Goal: Task Accomplishment & Management: Use online tool/utility

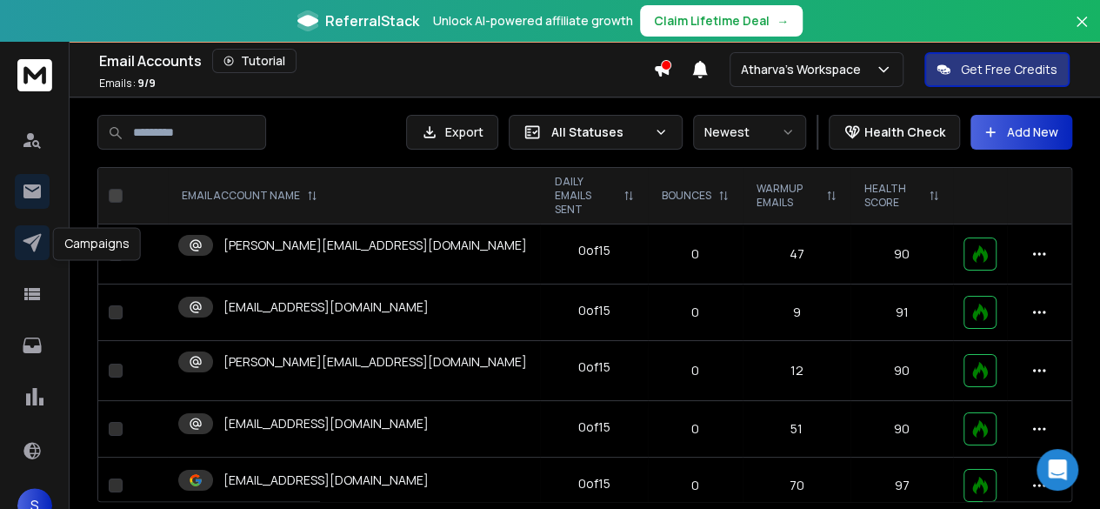
click at [40, 257] on link at bounding box center [32, 242] width 35 height 35
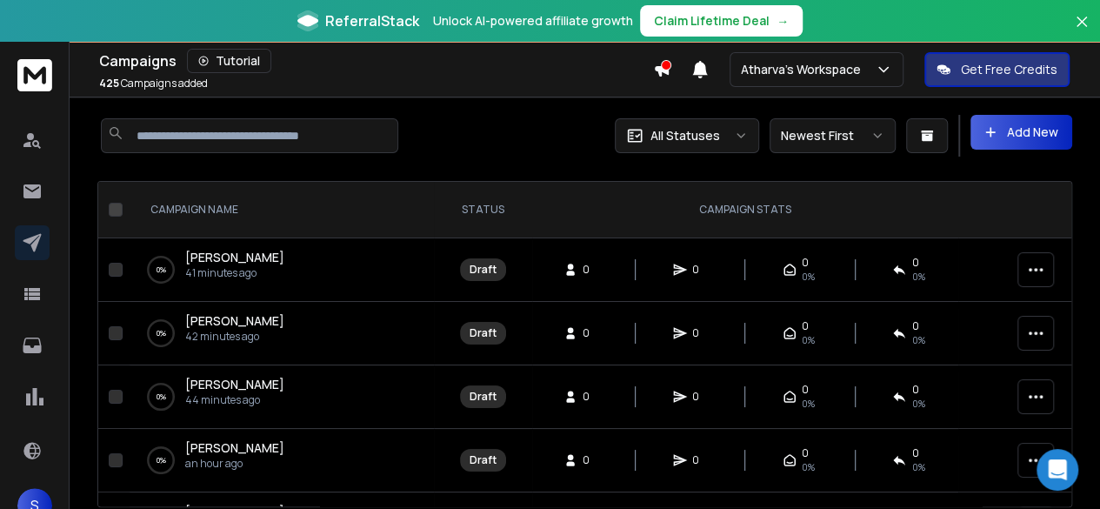
click at [996, 132] on icon at bounding box center [990, 132] width 12 height 12
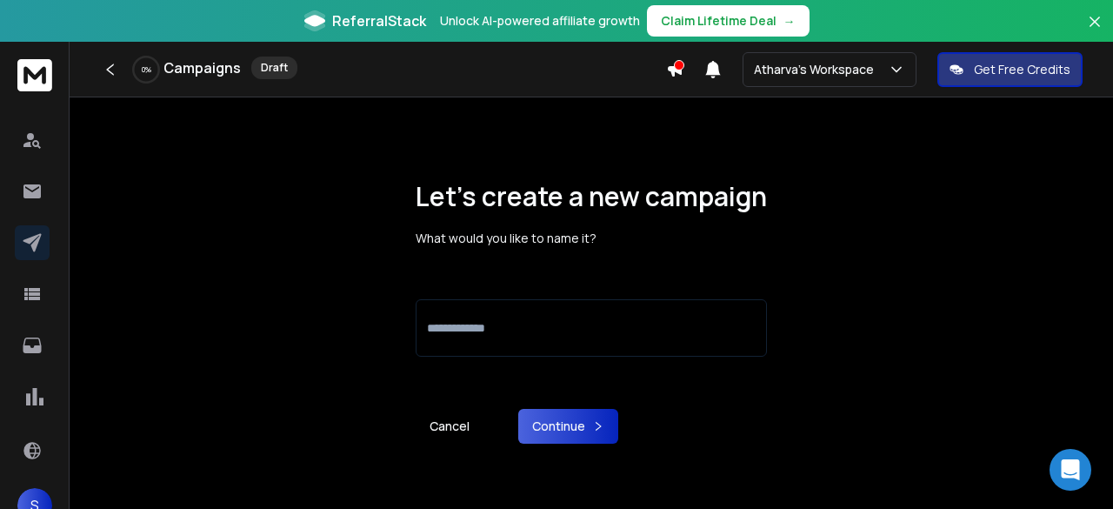
click at [643, 307] on input at bounding box center [591, 327] width 351 height 57
paste input "**********"
type input "**********"
click at [558, 432] on button "Continue" at bounding box center [568, 426] width 100 height 35
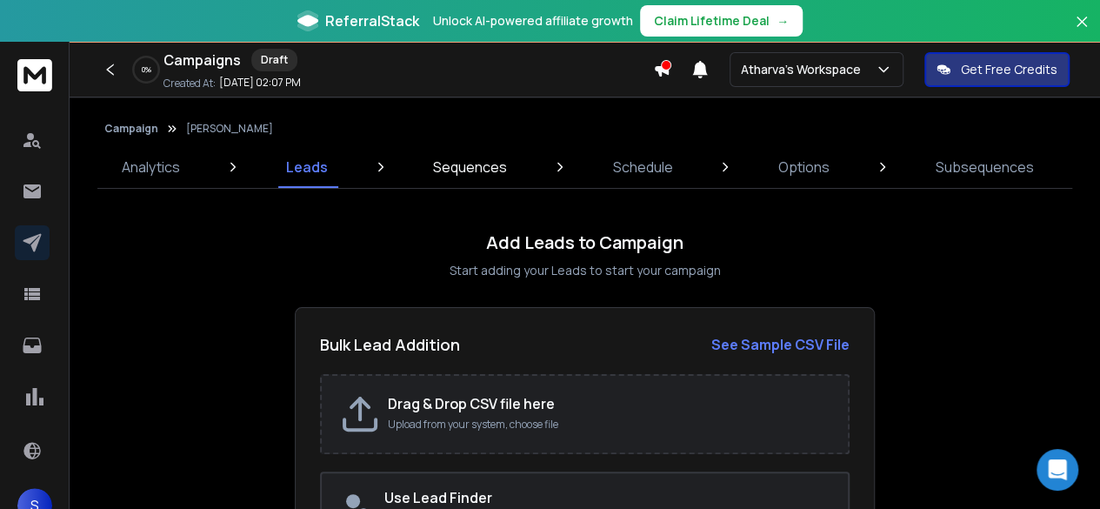
click at [470, 174] on p "Sequences" at bounding box center [470, 167] width 74 height 21
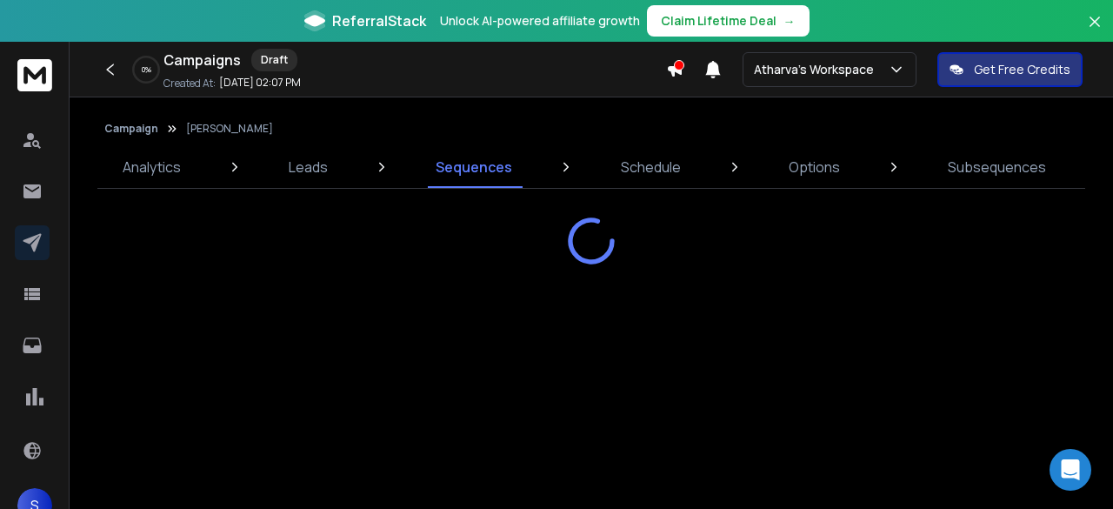
click at [470, 174] on p "Sequences" at bounding box center [474, 167] width 77 height 21
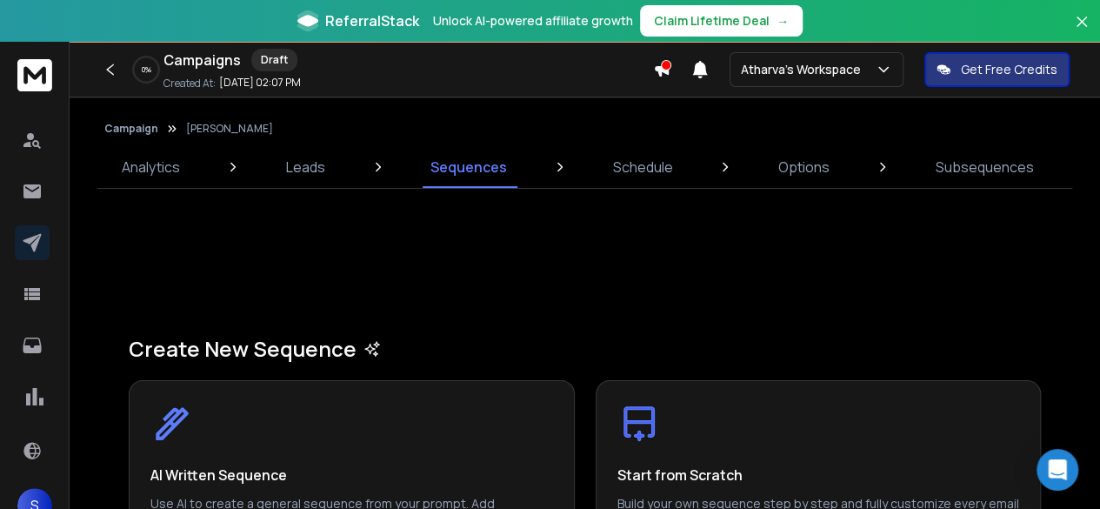
click at [744, 463] on div "Start from Scratch Build your own sequence step by step and fully customize eve…" at bounding box center [818, 468] width 444 height 174
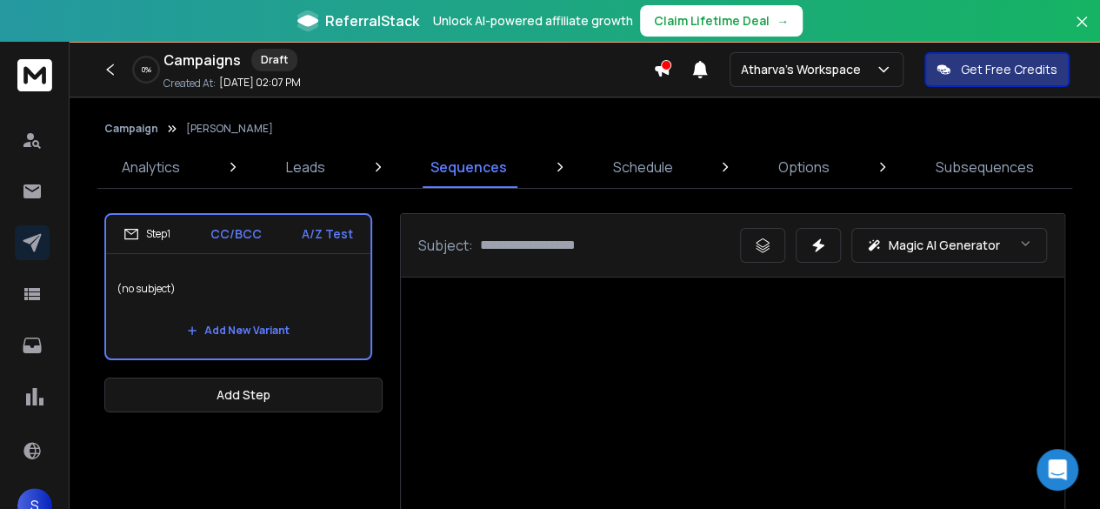
scroll to position [38, 0]
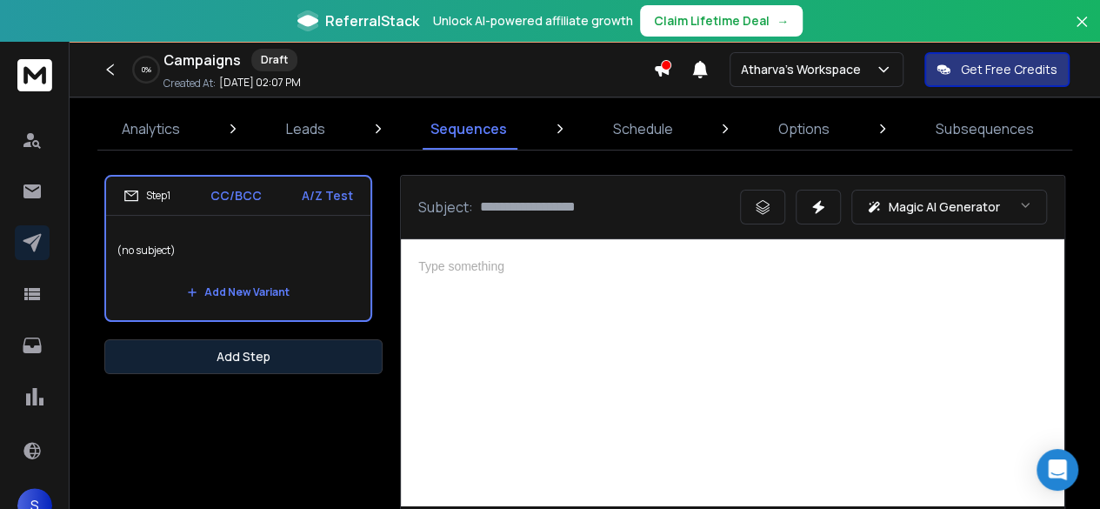
click at [324, 366] on button "Add Step" at bounding box center [243, 356] width 278 height 35
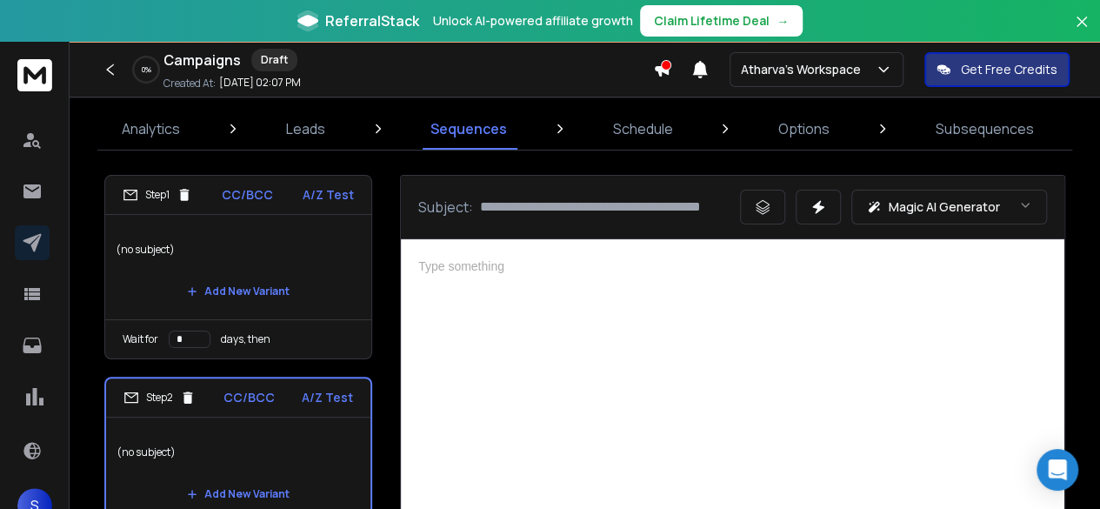
scroll to position [127, 0]
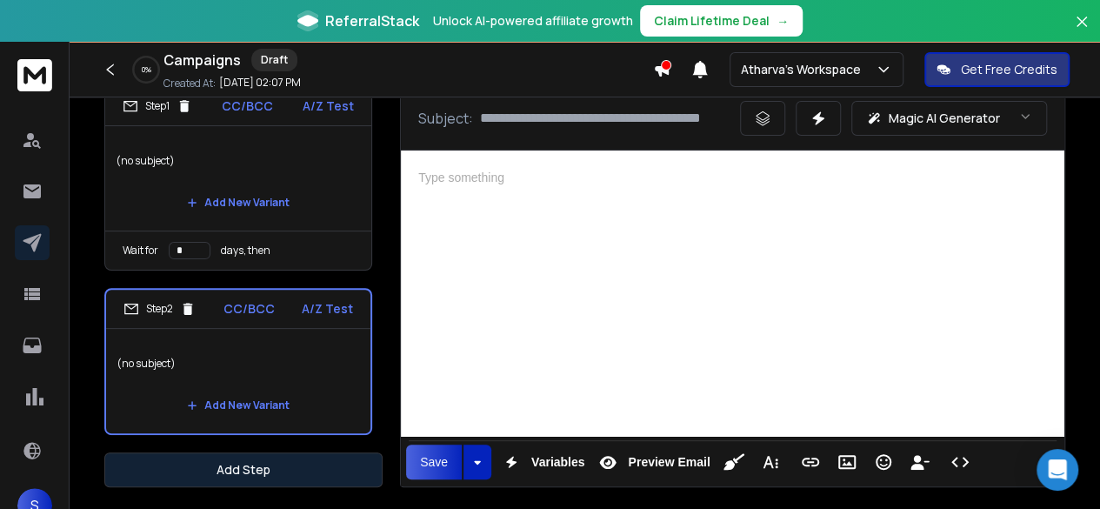
click at [292, 459] on button "Add Step" at bounding box center [243, 469] width 278 height 35
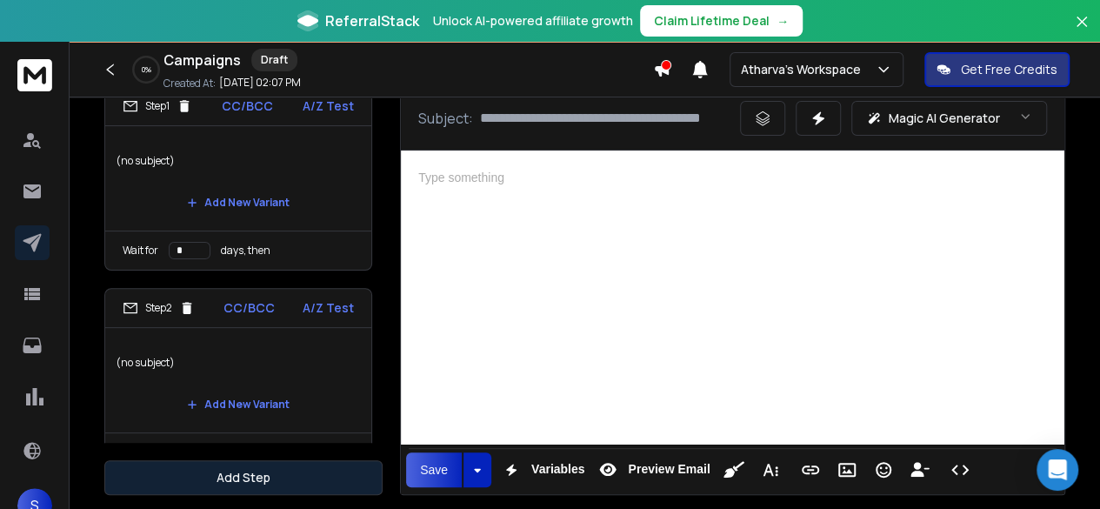
click at [287, 470] on button "Add Step" at bounding box center [243, 477] width 278 height 35
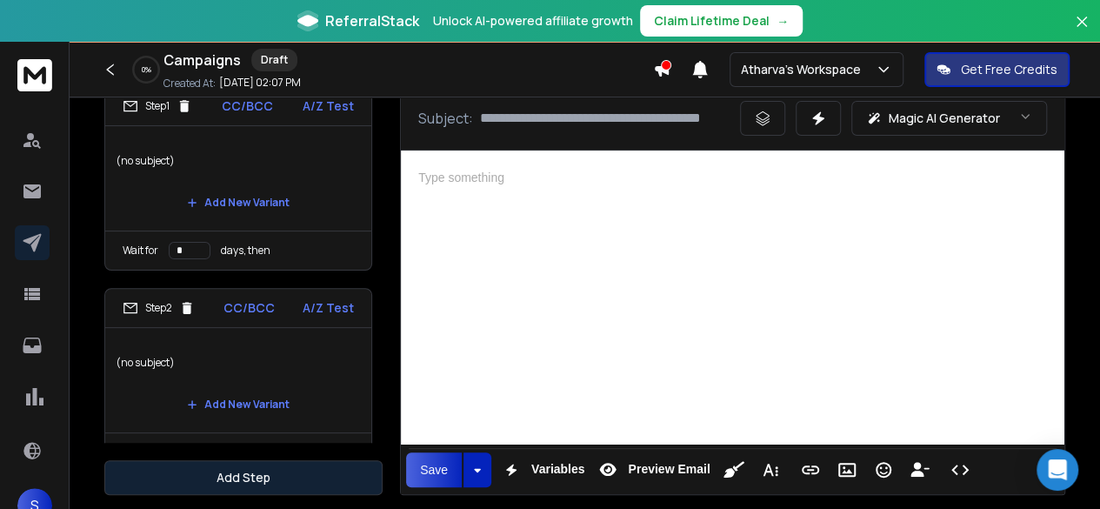
click at [287, 470] on button "Add Step" at bounding box center [243, 477] width 278 height 35
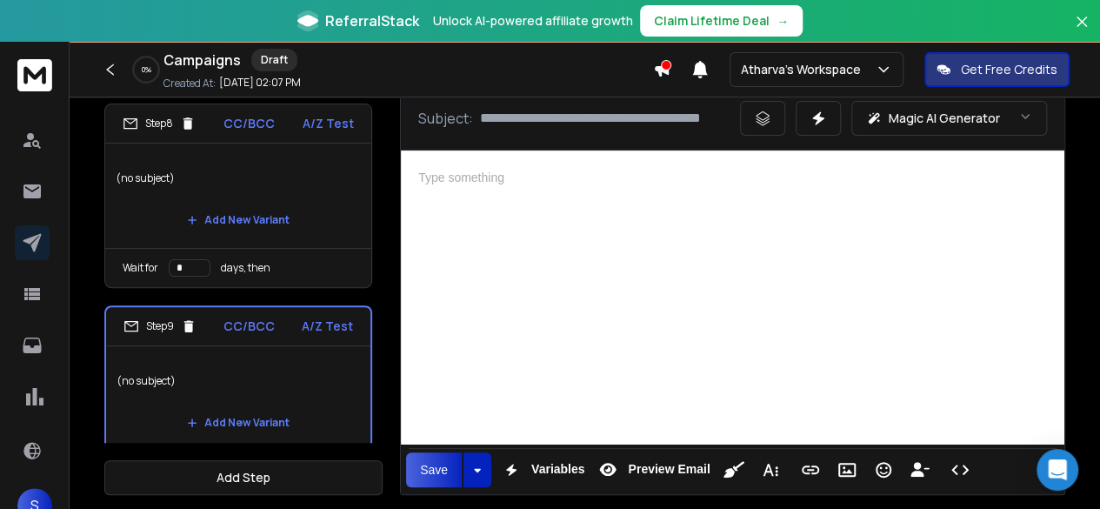
scroll to position [137, 0]
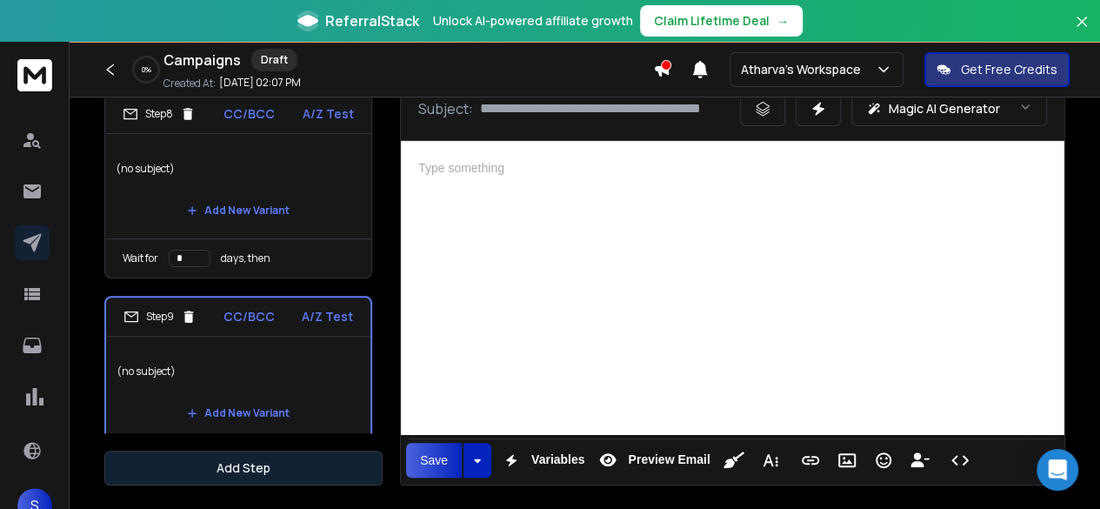
click at [277, 460] on button "Add Step" at bounding box center [243, 467] width 278 height 35
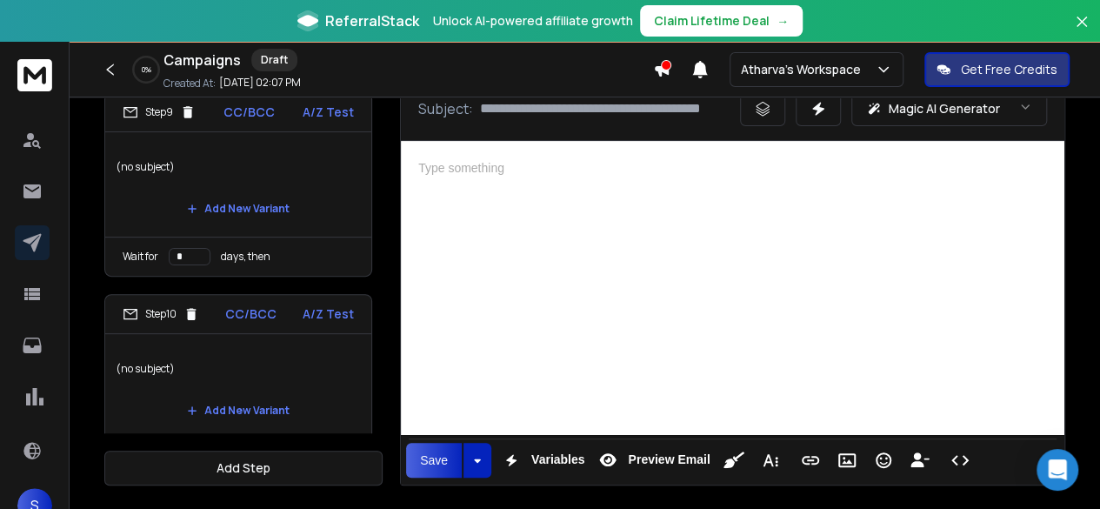
scroll to position [1796, 0]
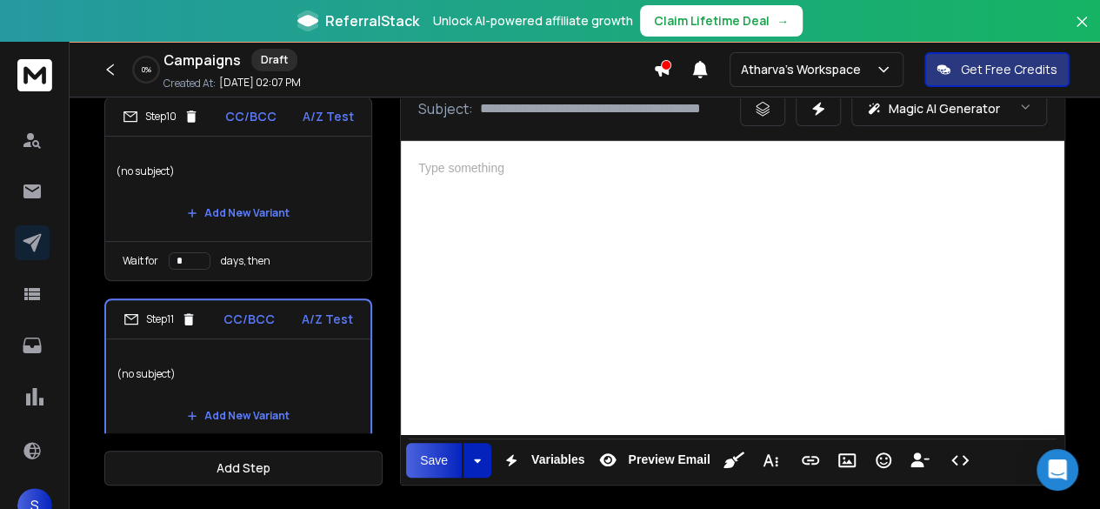
click at [200, 256] on input "*" at bounding box center [190, 260] width 42 height 17
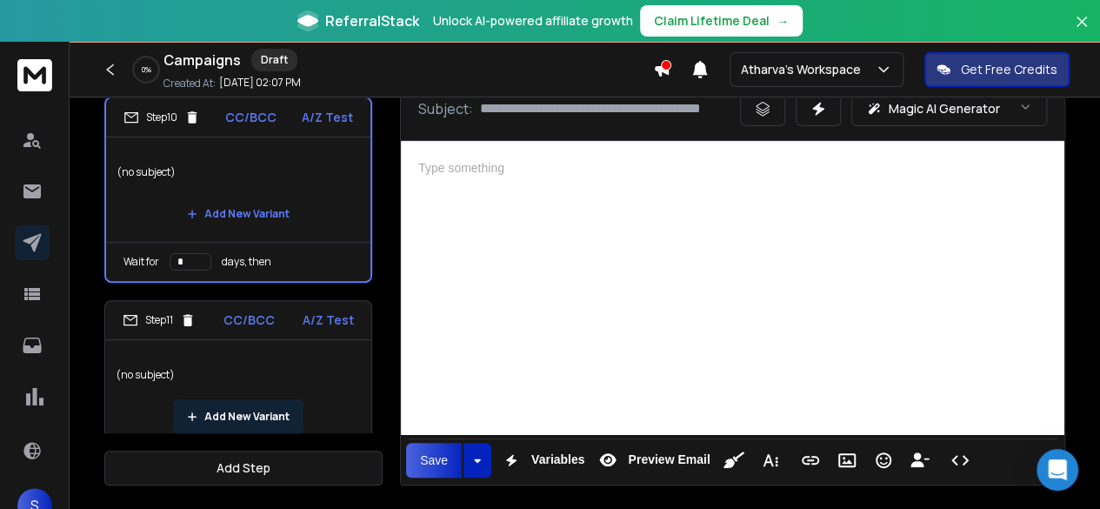
type input "*"
click at [278, 399] on button "Add New Variant" at bounding box center [238, 416] width 130 height 35
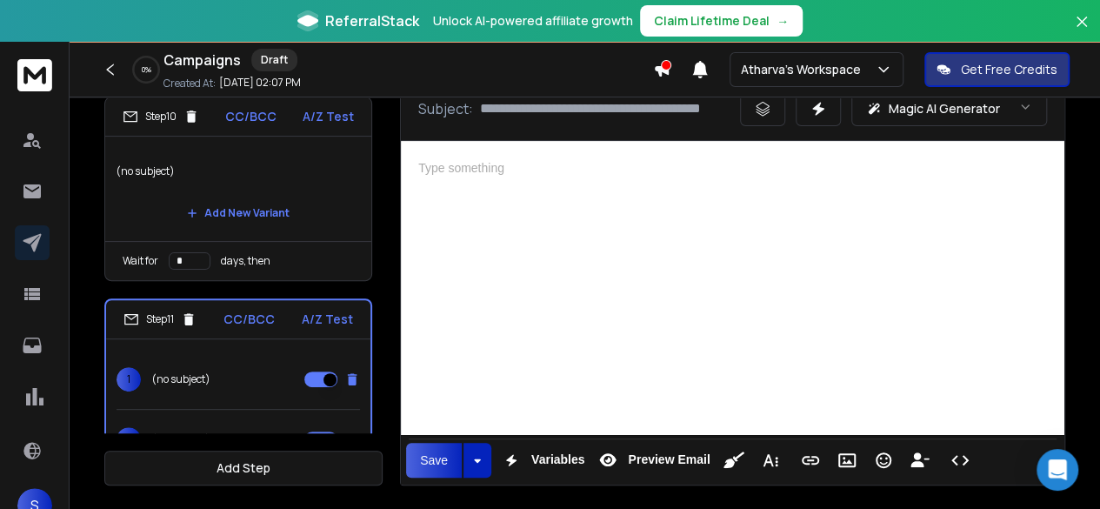
click at [344, 373] on icon at bounding box center [352, 379] width 16 height 16
click at [351, 398] on div "Add New Variant" at bounding box center [238, 415] width 243 height 35
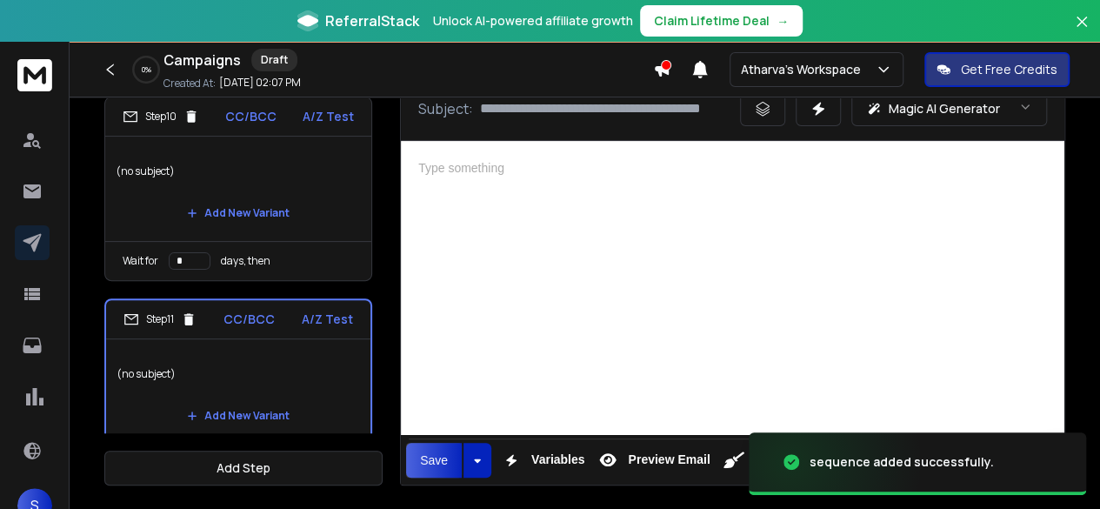
click at [319, 199] on div "Add New Variant" at bounding box center [238, 213] width 245 height 35
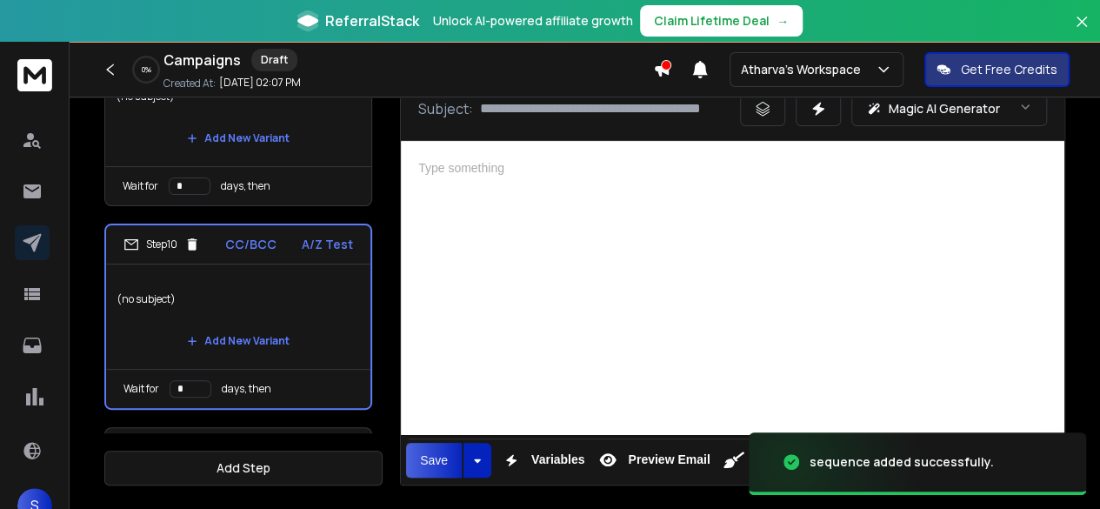
scroll to position [1668, 0]
click at [191, 185] on div "Wait for * days, then" at bounding box center [238, 186] width 266 height 39
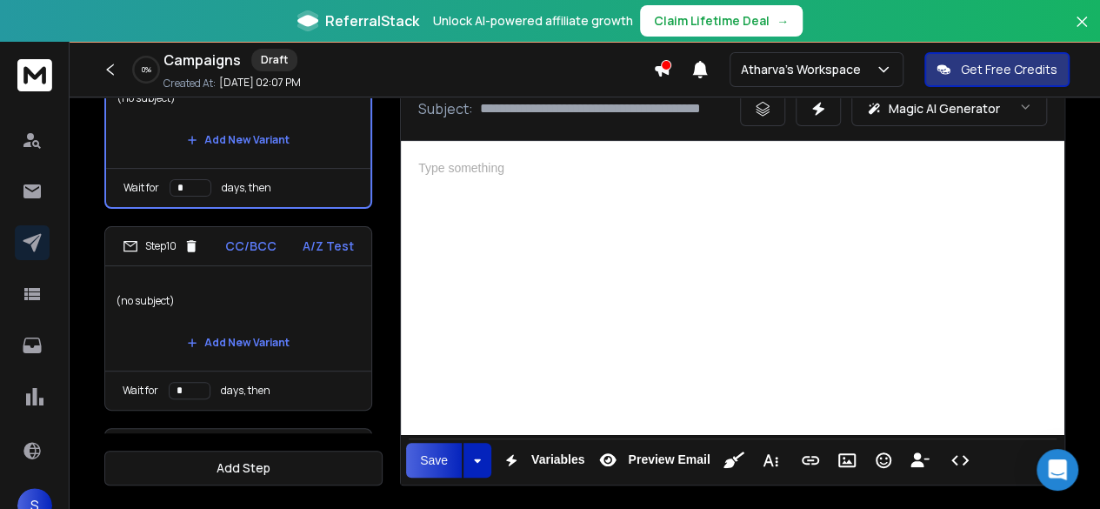
click at [197, 183] on input "*" at bounding box center [191, 187] width 42 height 17
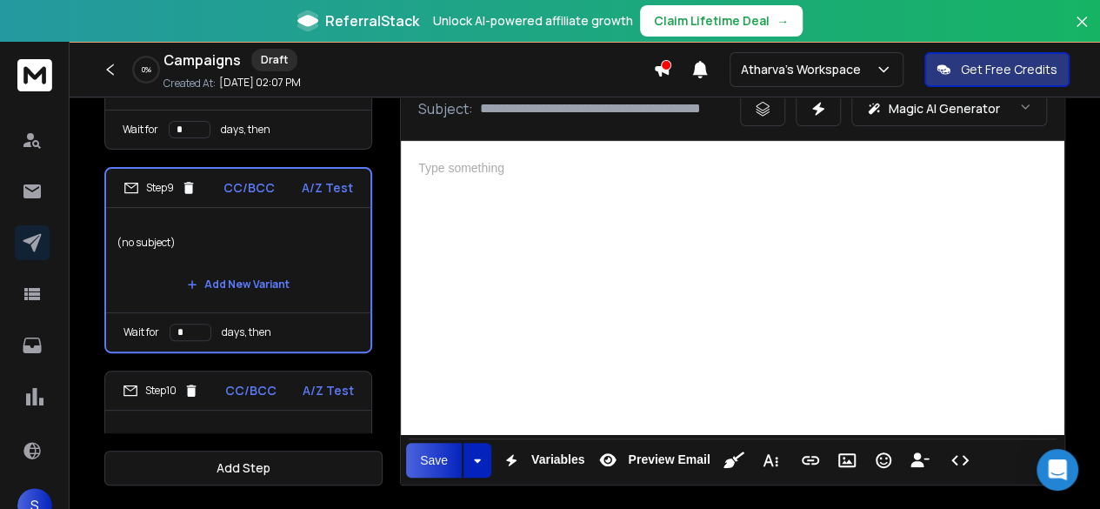
scroll to position [1516, 0]
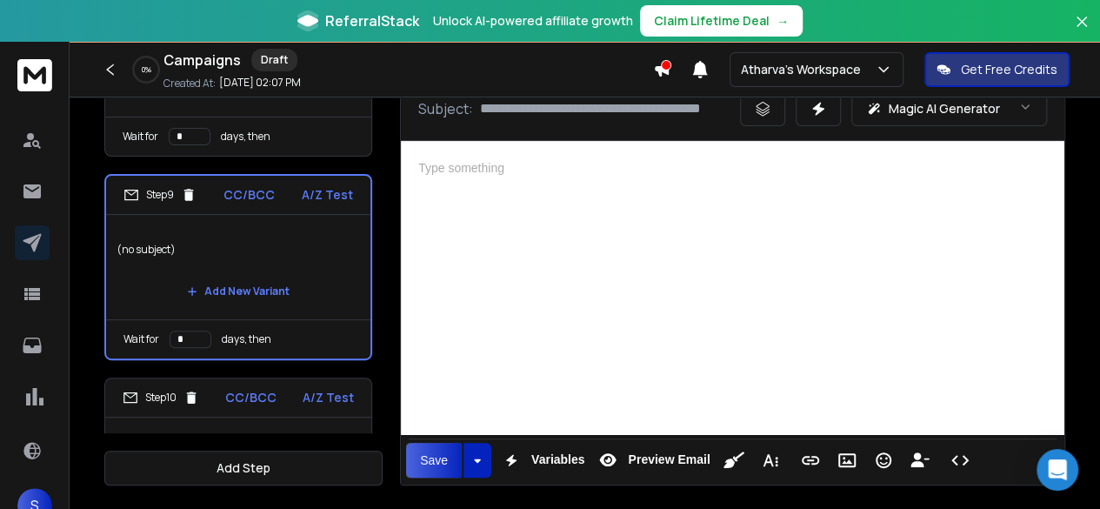
type input "*"
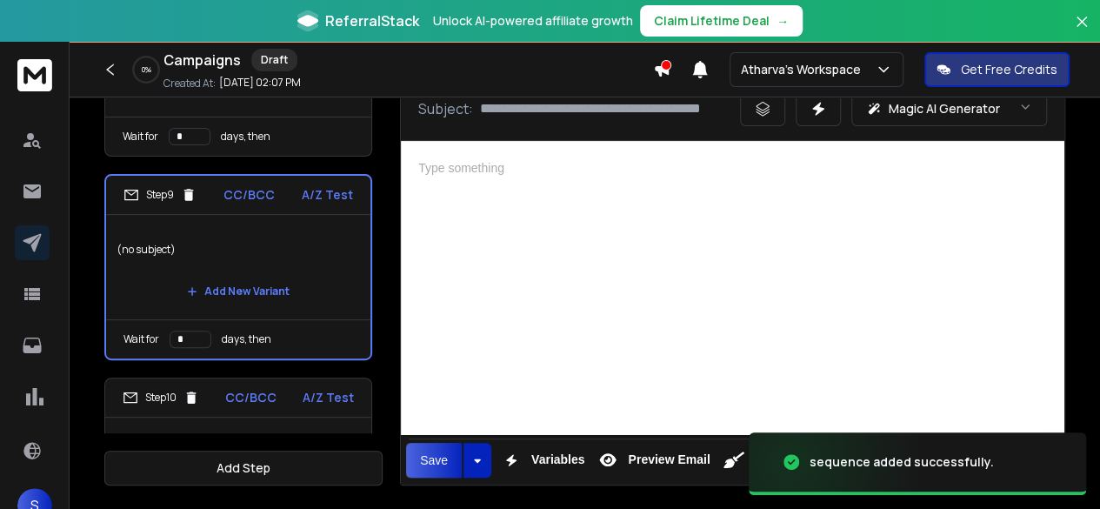
scroll to position [1413, 0]
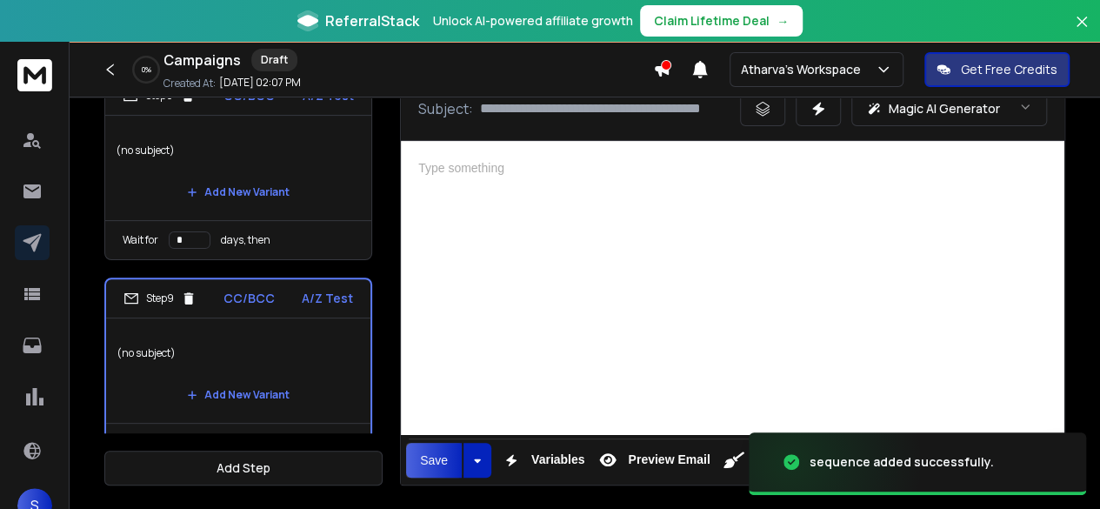
click at [190, 232] on input "*" at bounding box center [190, 239] width 42 height 17
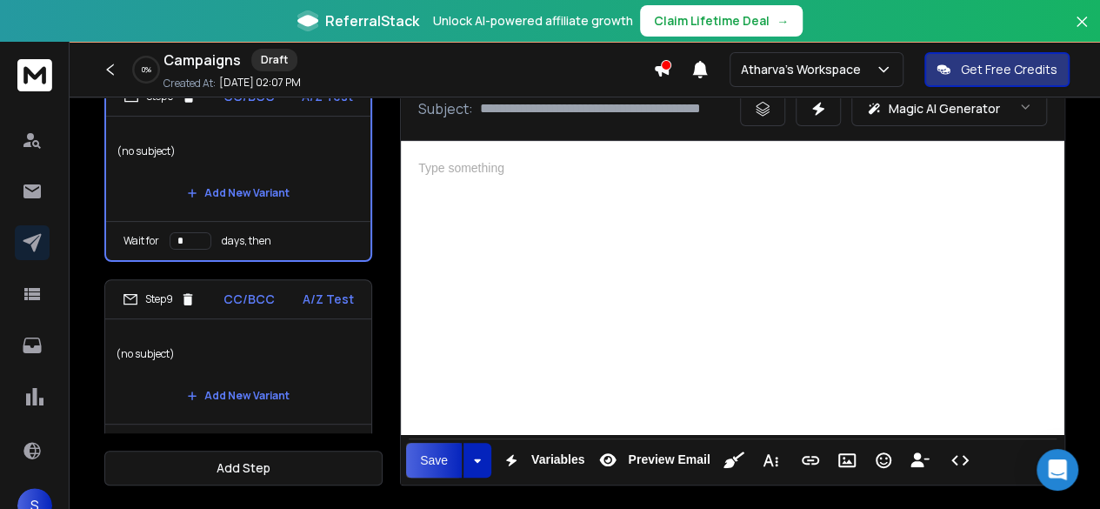
type input "*"
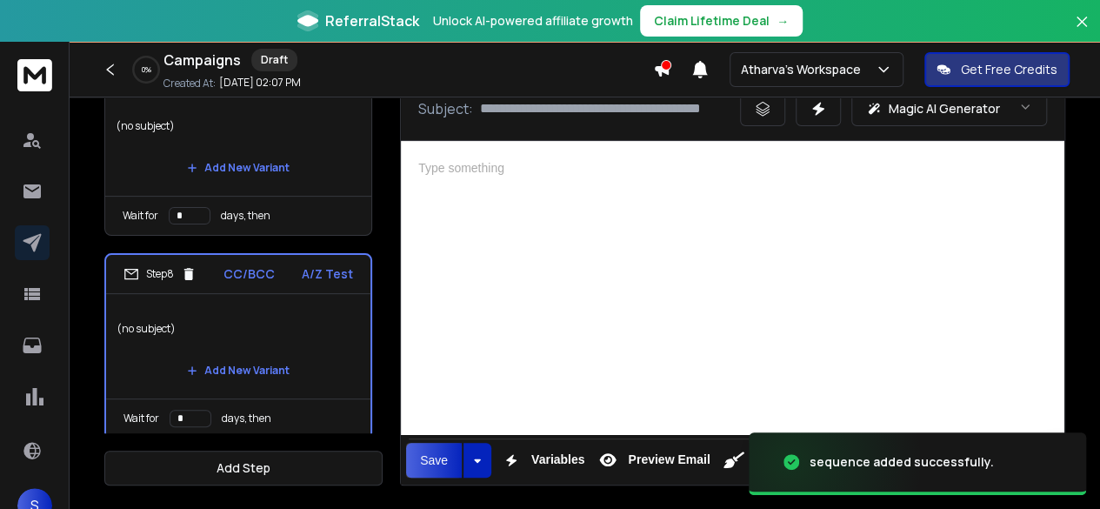
scroll to position [1229, 0]
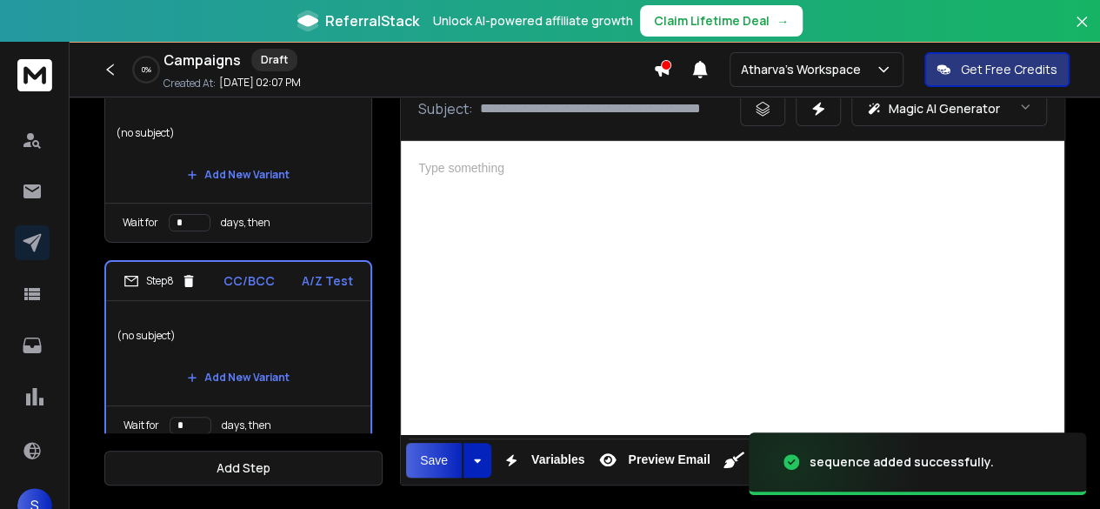
click at [190, 218] on input "*" at bounding box center [190, 222] width 42 height 17
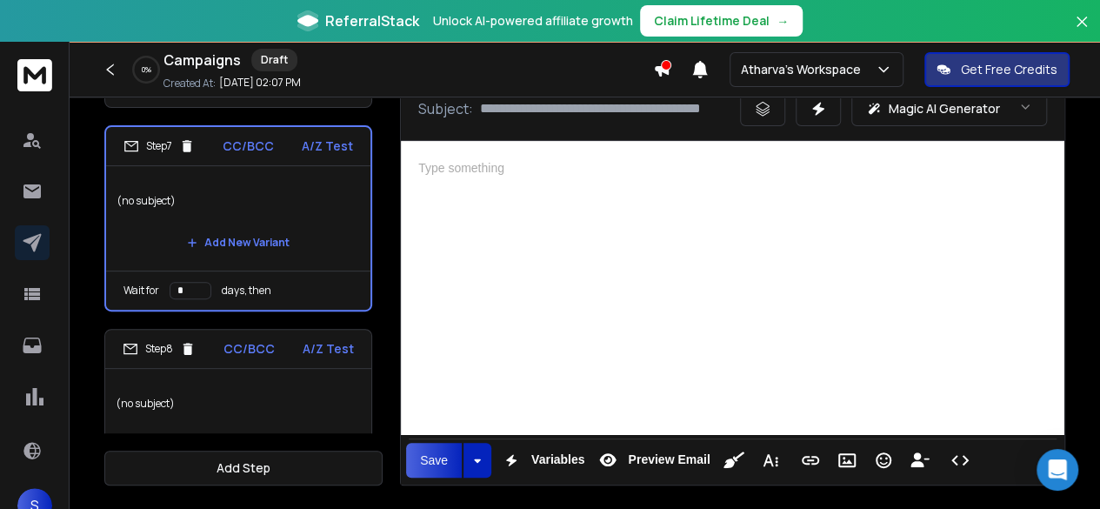
scroll to position [1145, 0]
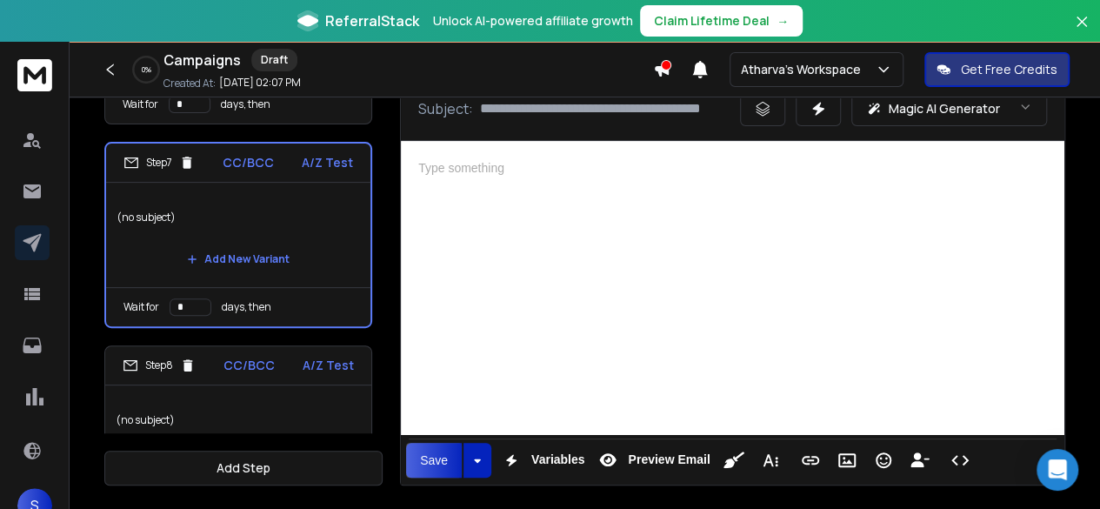
type input "*"
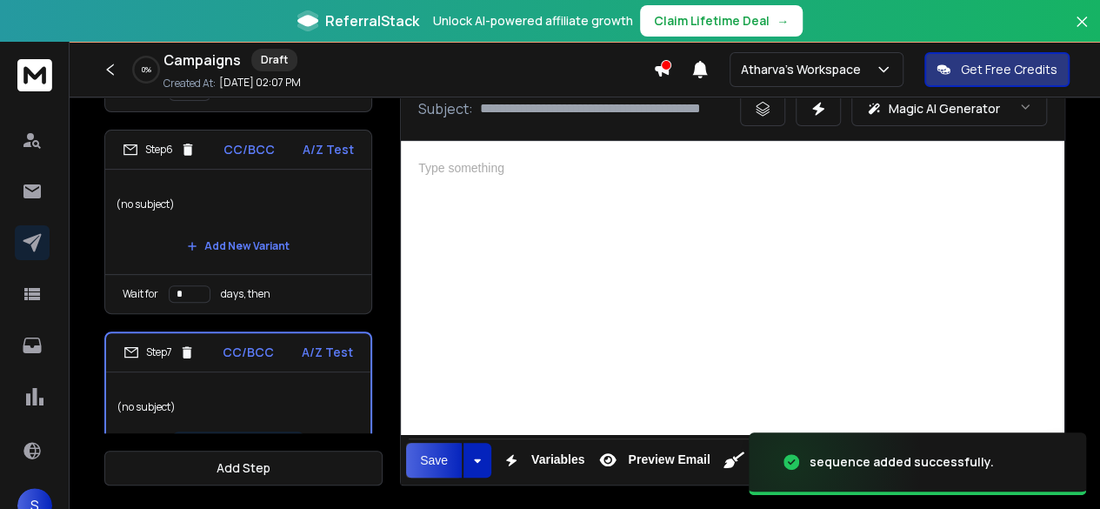
scroll to position [950, 0]
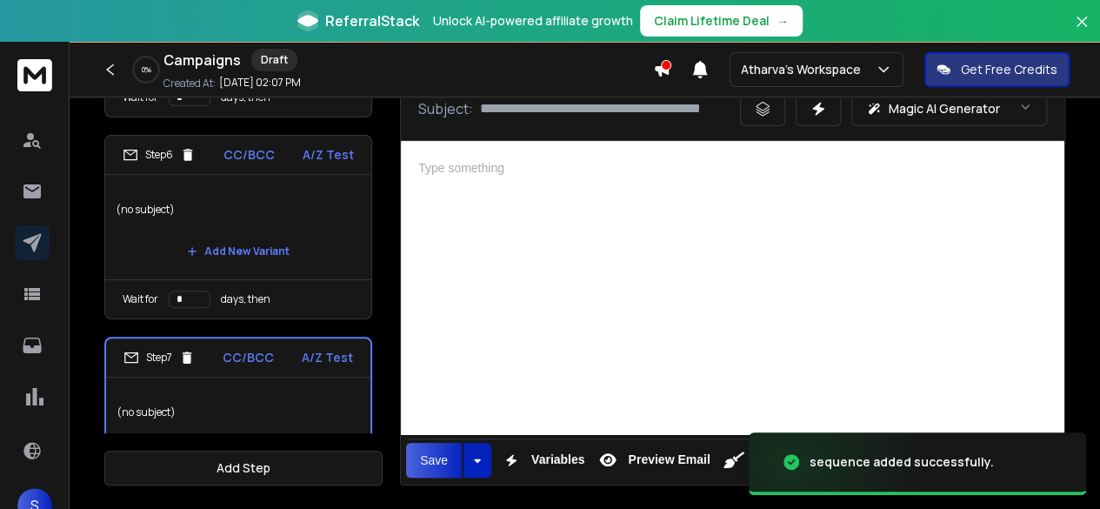
click at [209, 290] on input "*" at bounding box center [190, 298] width 42 height 17
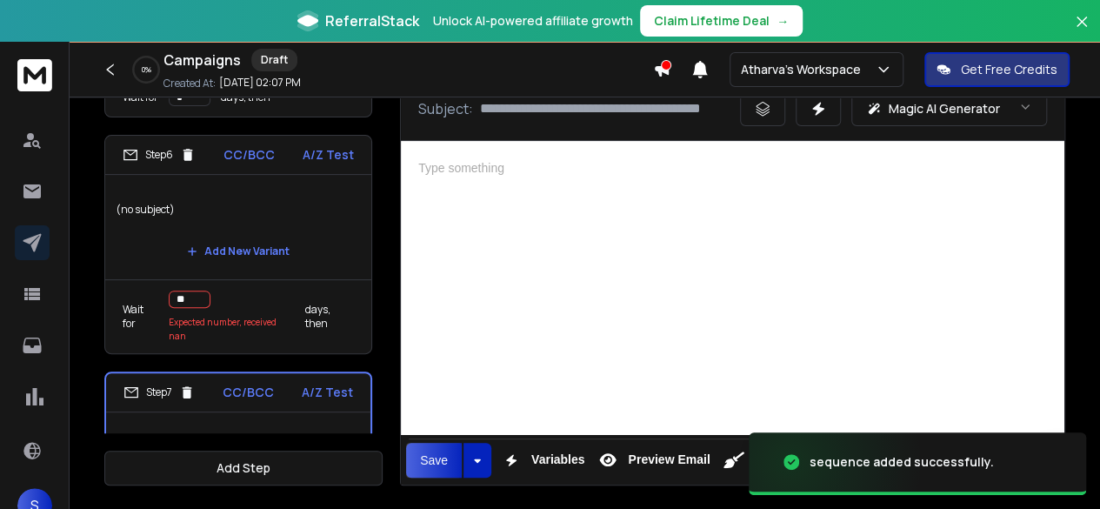
type input "*"
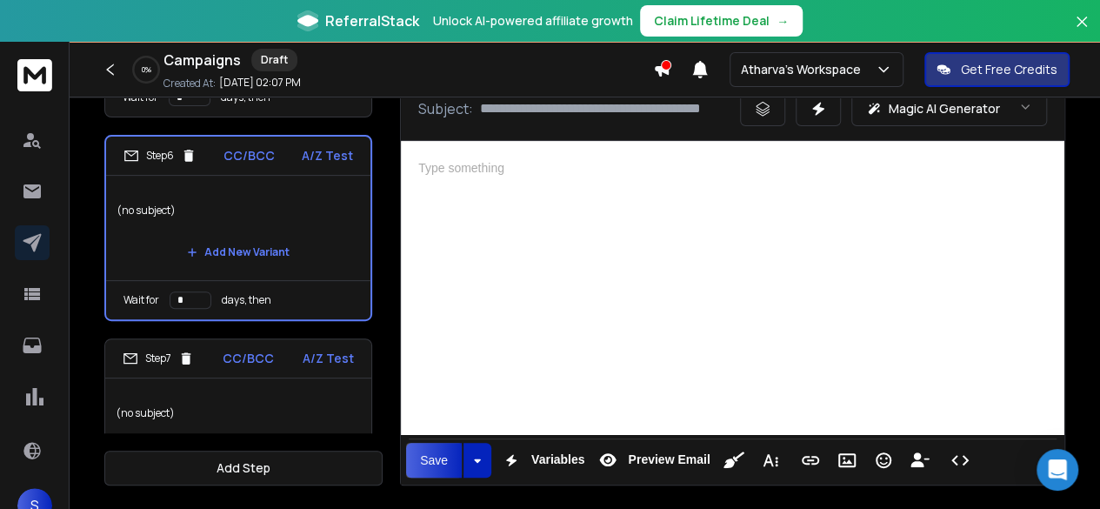
type input "*"
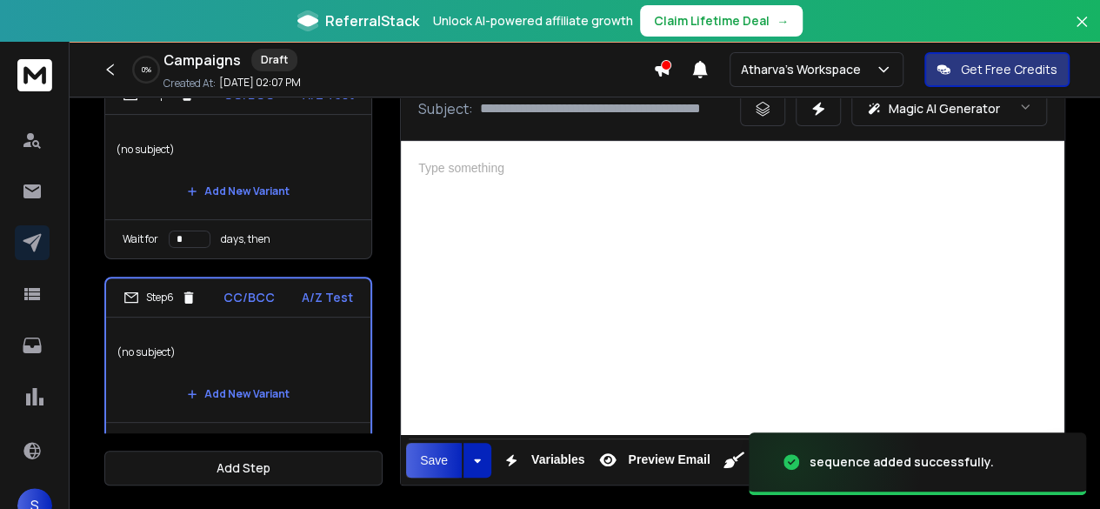
scroll to position [808, 0]
click at [194, 236] on input "*" at bounding box center [190, 239] width 42 height 17
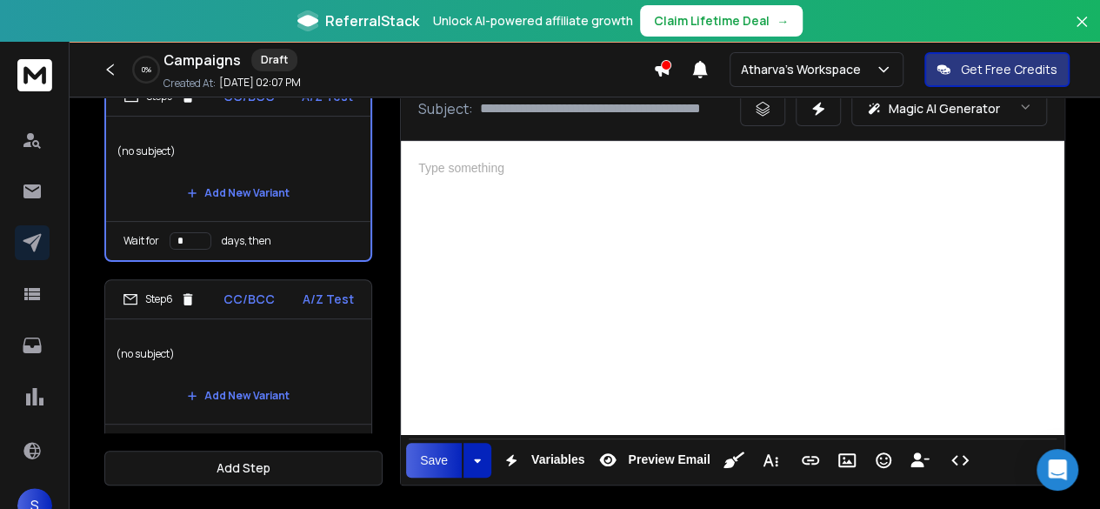
click at [430, 481] on div "Bold Italic Underline Clear Formatting Font Family Arial [US_STATE] Impact Taho…" at bounding box center [732, 460] width 663 height 50
type input "*"
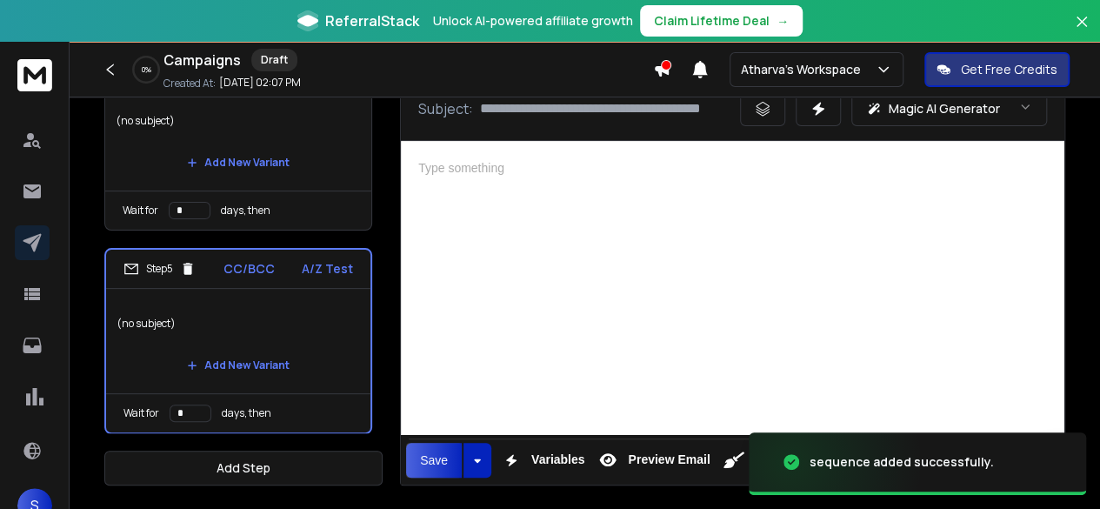
scroll to position [612, 0]
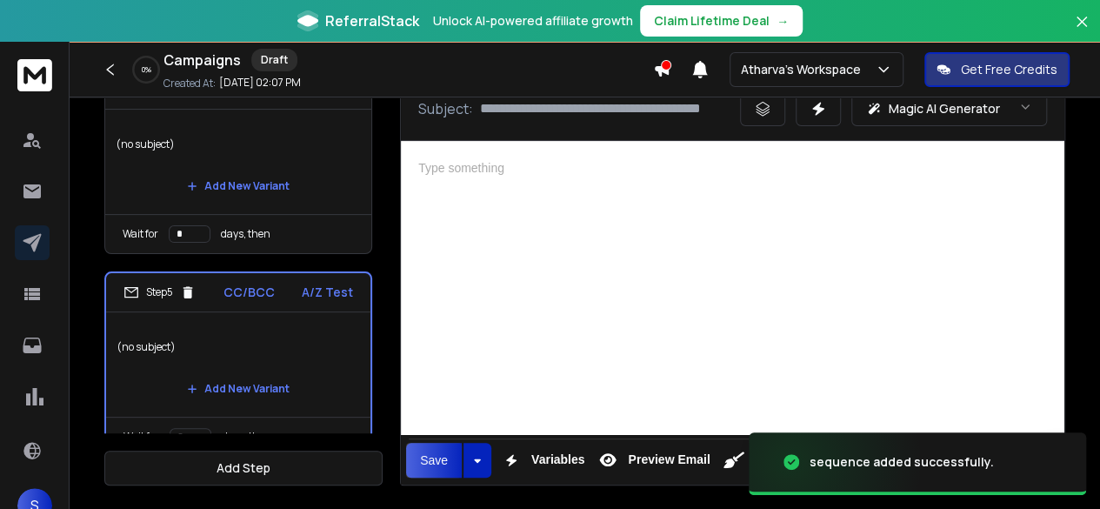
click at [200, 238] on div "Wait for * days, then" at bounding box center [238, 233] width 266 height 39
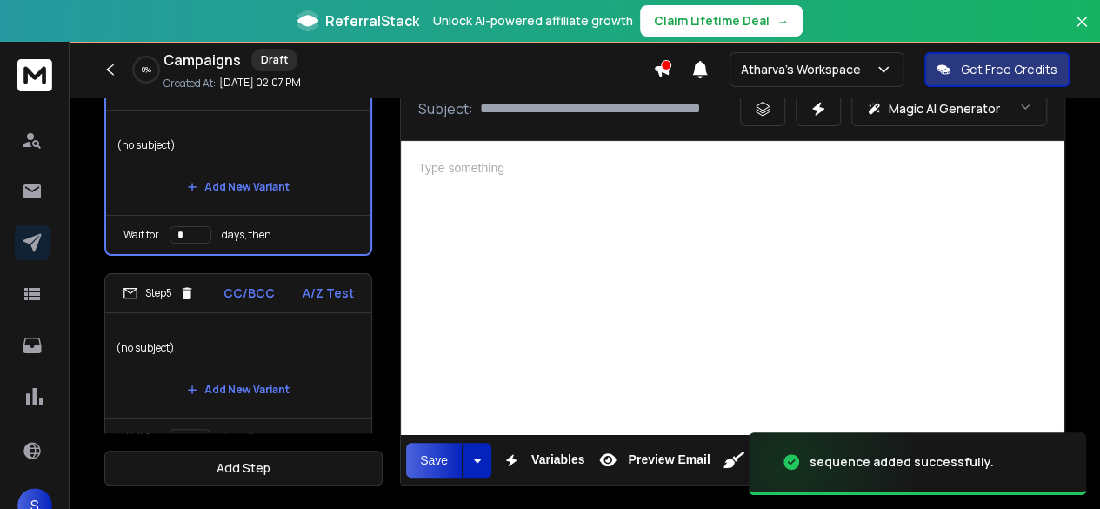
click at [197, 226] on input "*" at bounding box center [191, 234] width 42 height 17
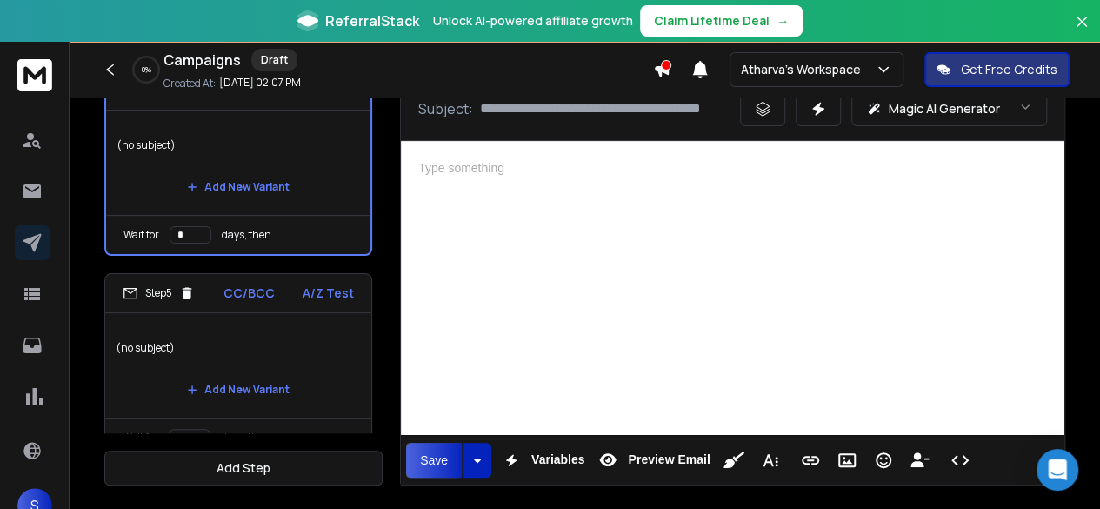
type input "*"
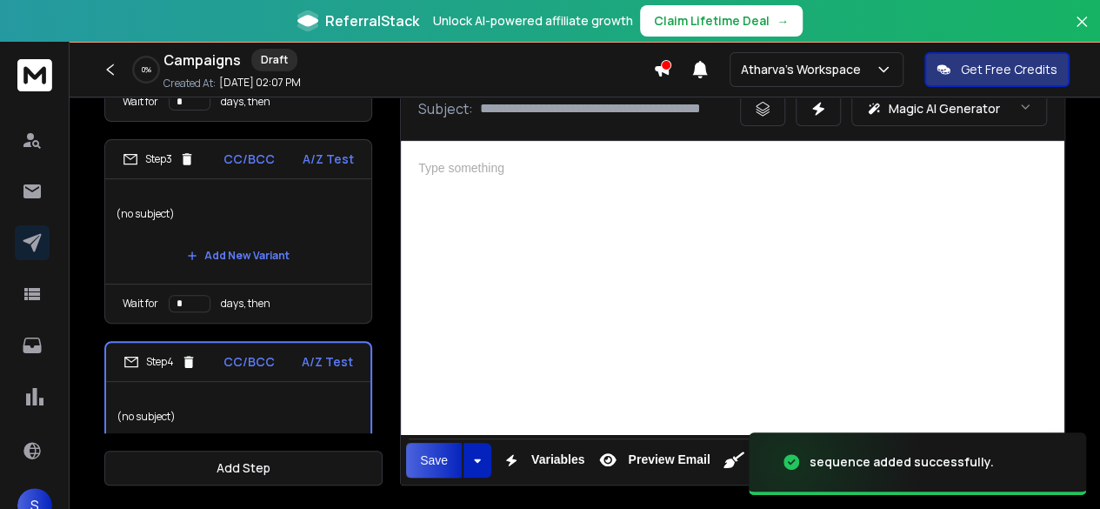
scroll to position [334, 0]
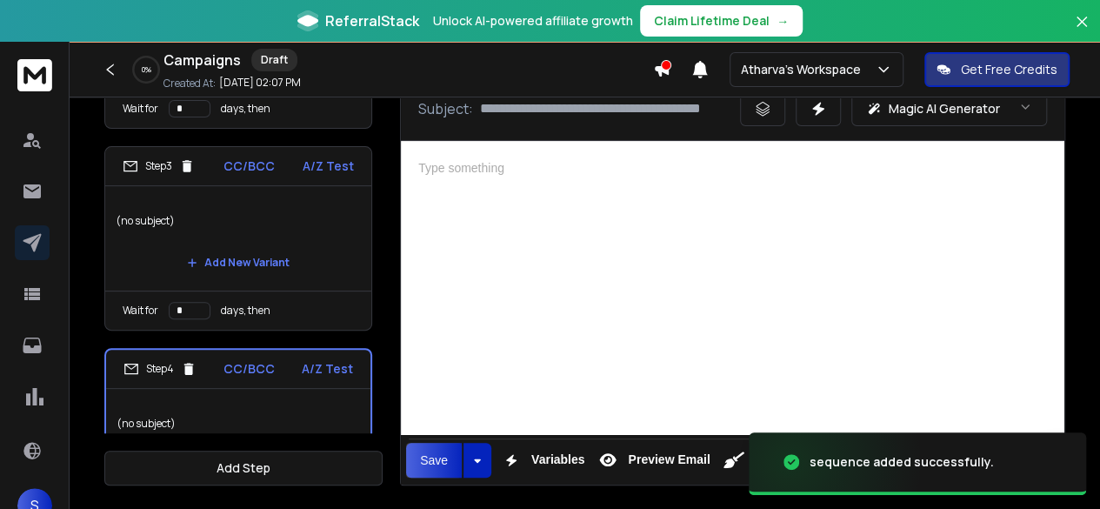
click at [197, 307] on input "*" at bounding box center [190, 310] width 42 height 17
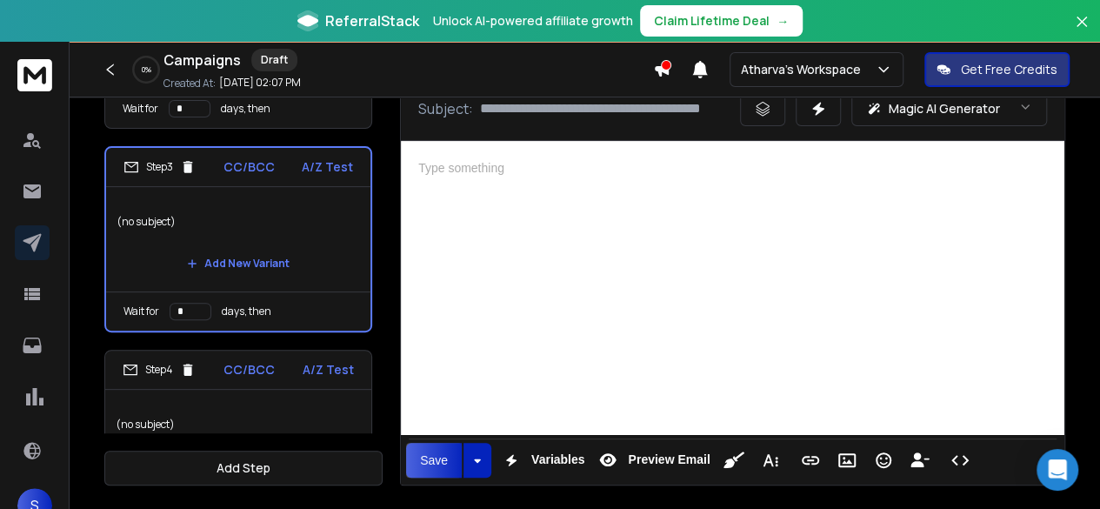
type input "*"
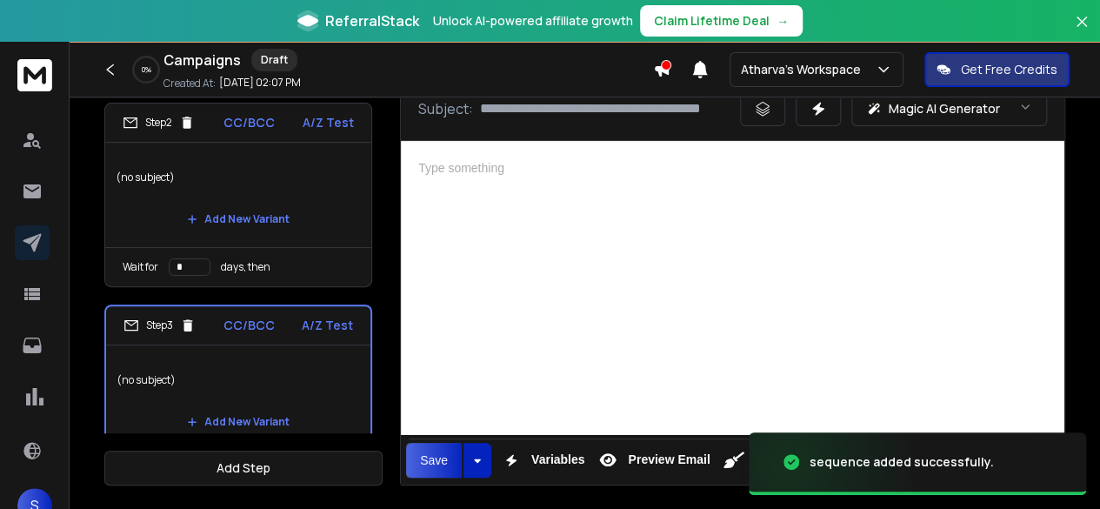
scroll to position [158, 0]
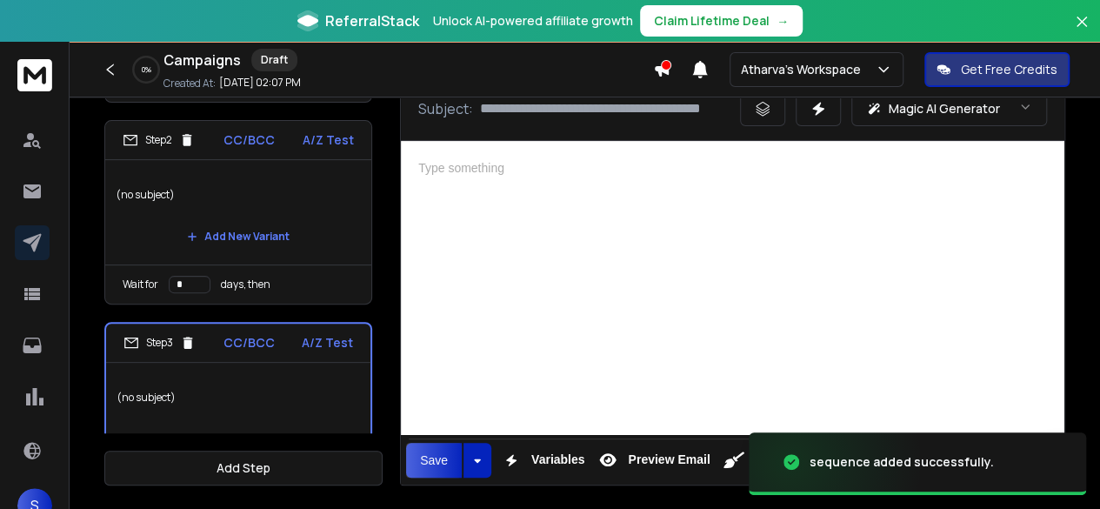
click at [192, 291] on div "Wait for * days, then" at bounding box center [238, 283] width 266 height 39
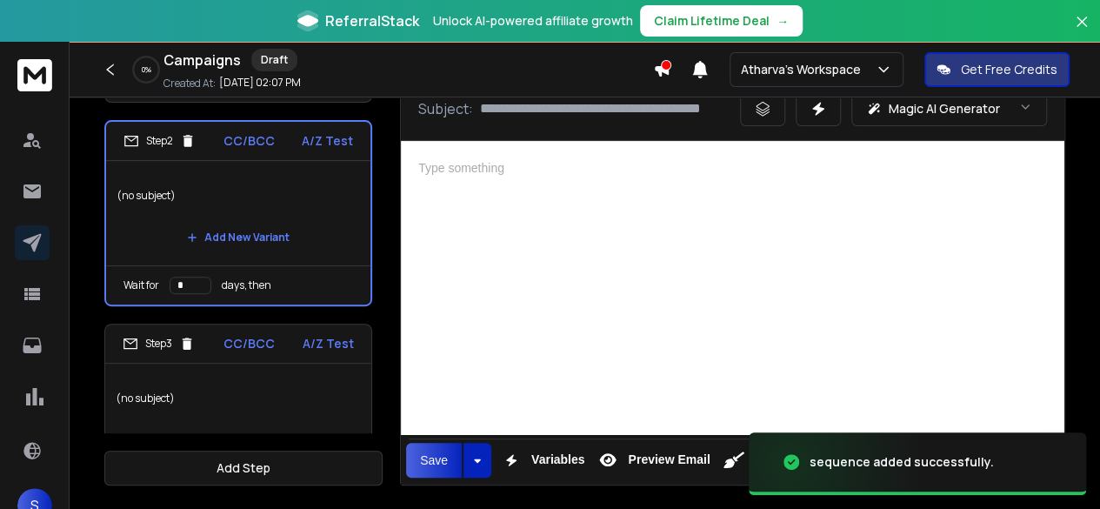
click at [195, 290] on input "*" at bounding box center [191, 285] width 42 height 17
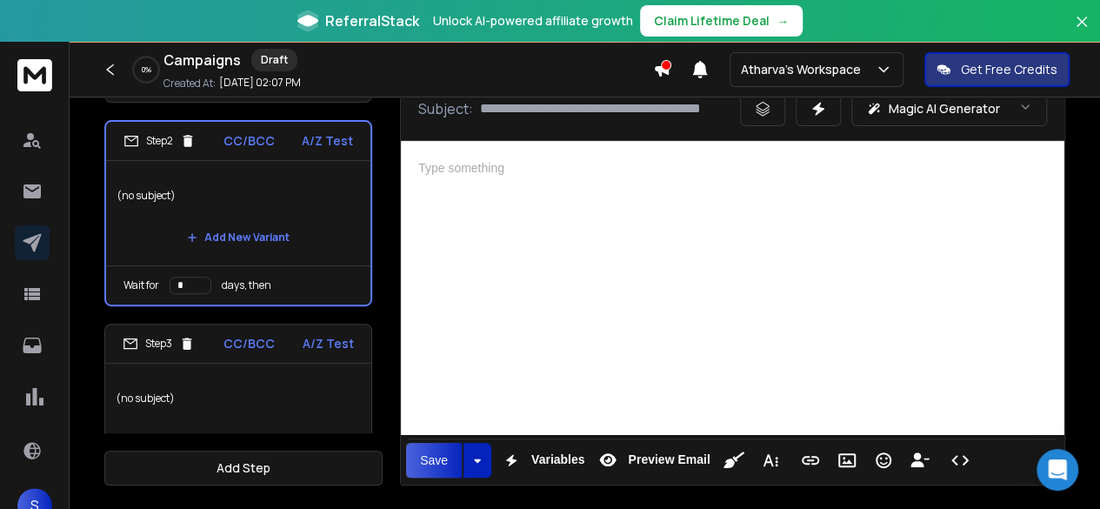
type input "*"
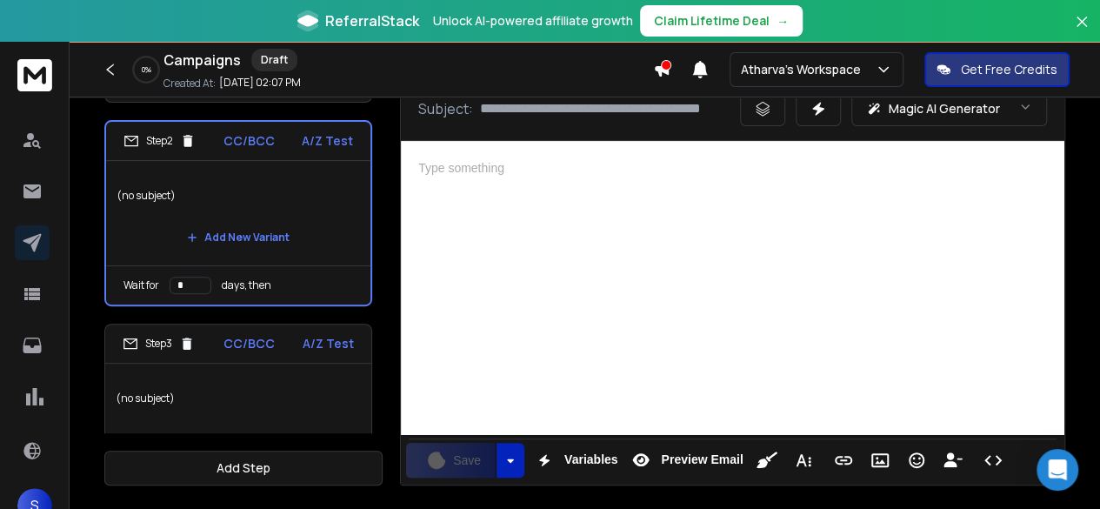
scroll to position [0, 0]
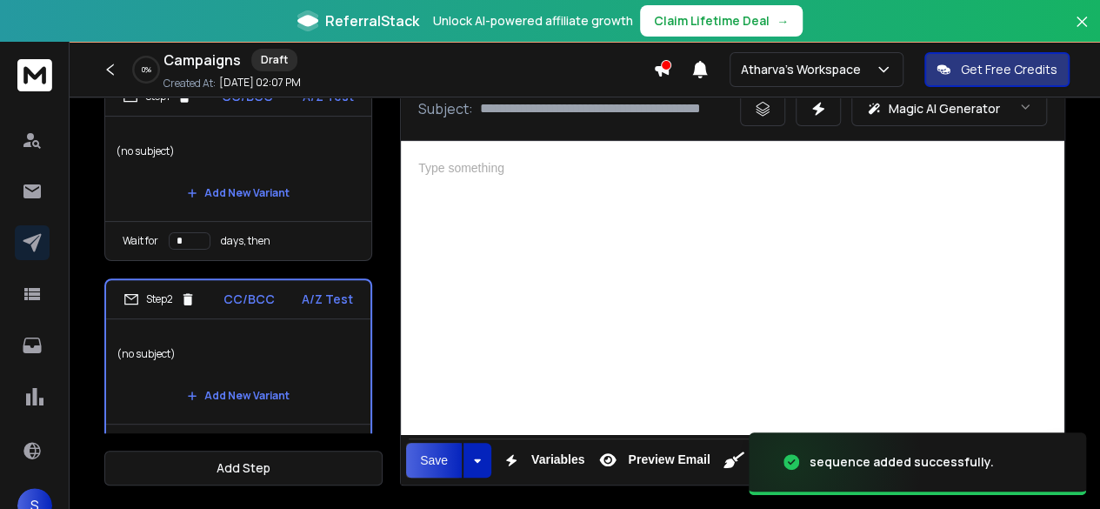
click at [188, 234] on input "*" at bounding box center [190, 240] width 42 height 17
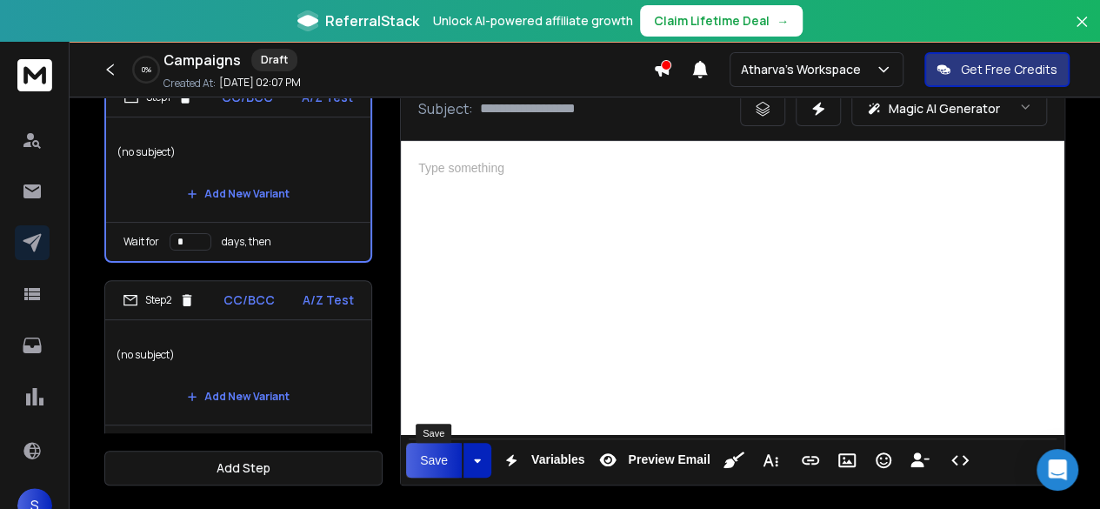
type input "*"
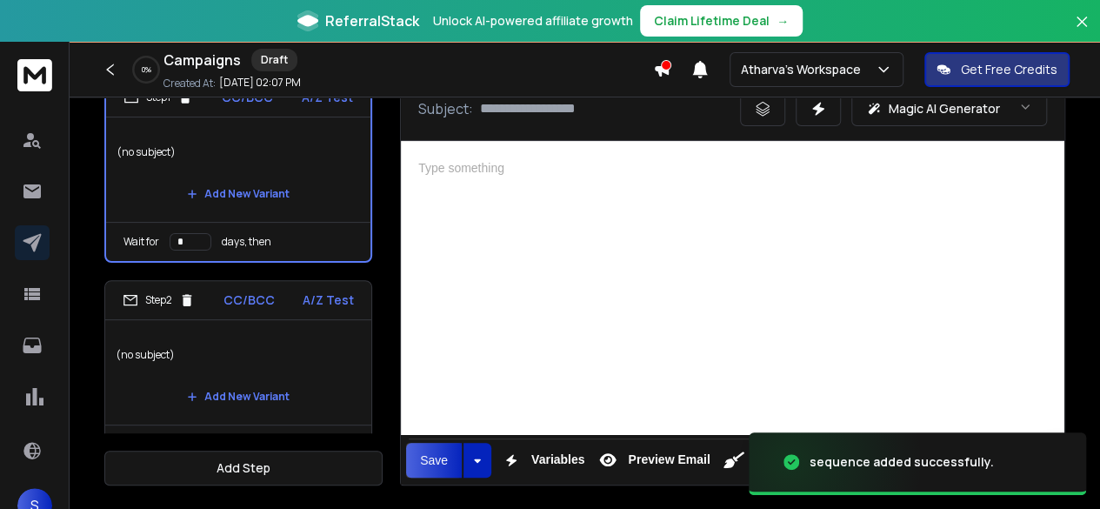
click at [108, 87] on div "0 % Campaigns Draft Created At: [DATE] 02:07 PM" at bounding box center [200, 70] width 202 height 42
click at [111, 73] on icon at bounding box center [109, 68] width 7 height 11
